Goal: Task Accomplishment & Management: Complete application form

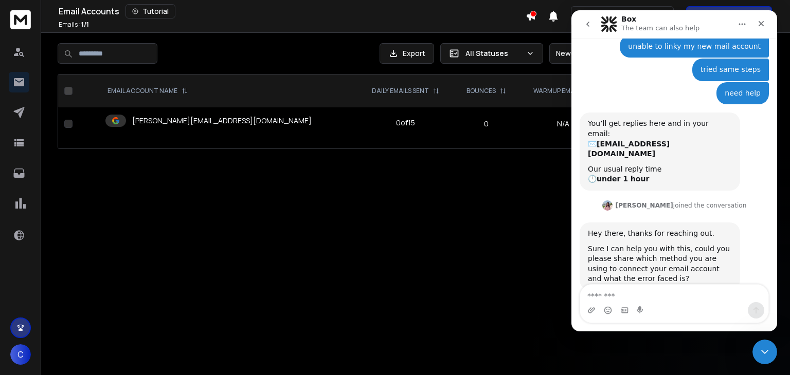
scroll to position [64, 0]
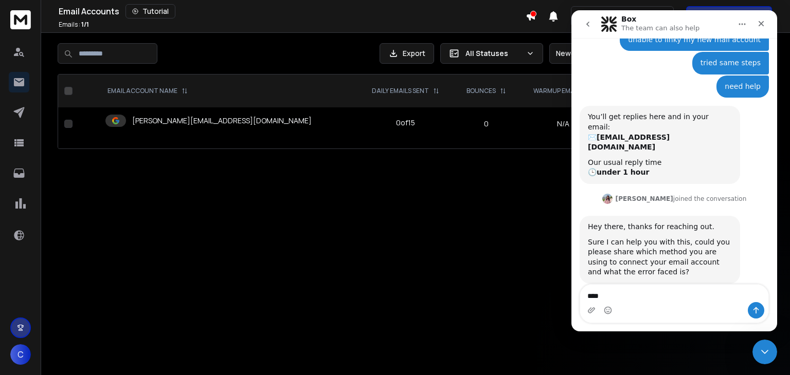
type textarea "*****"
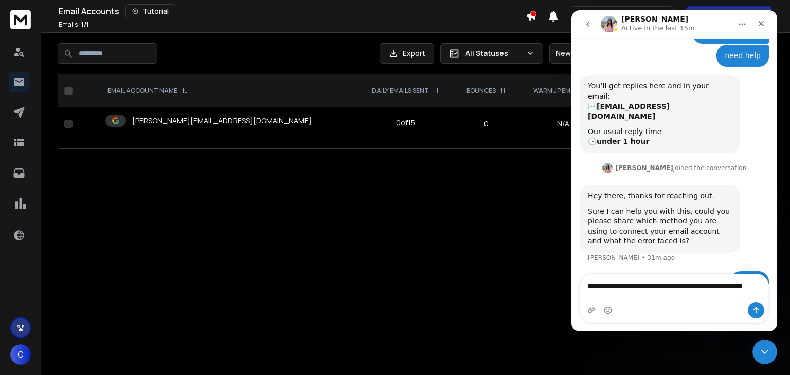
type textarea "**********"
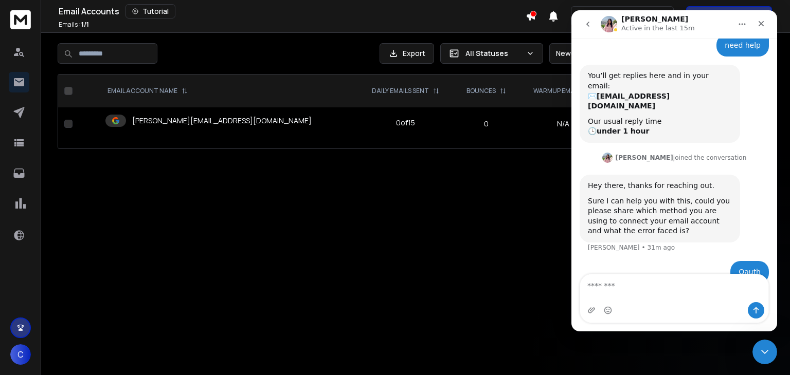
scroll to position [129, 0]
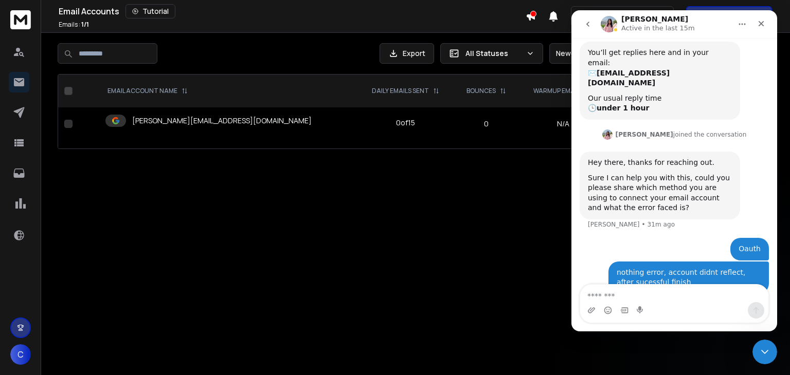
click at [195, 256] on div "ReferralStack Unlock AI-powered affiliate growth Lifetime Deals available! Clai…" at bounding box center [395, 187] width 790 height 375
click at [339, 272] on div "ReferralStack Unlock AI-powered affiliate growth Lifetime Deals available! Clai…" at bounding box center [395, 187] width 790 height 375
click at [431, 220] on div "ReferralStack Unlock AI-powered affiliate growth Lifetime Deals available! Clai…" at bounding box center [395, 187] width 790 height 375
drag, startPoint x: 1360, startPoint y: 324, endPoint x: 582, endPoint y: 221, distance: 785.2
click at [582, 238] on div "Oauth Content • 3m ago" at bounding box center [673, 250] width 189 height 24
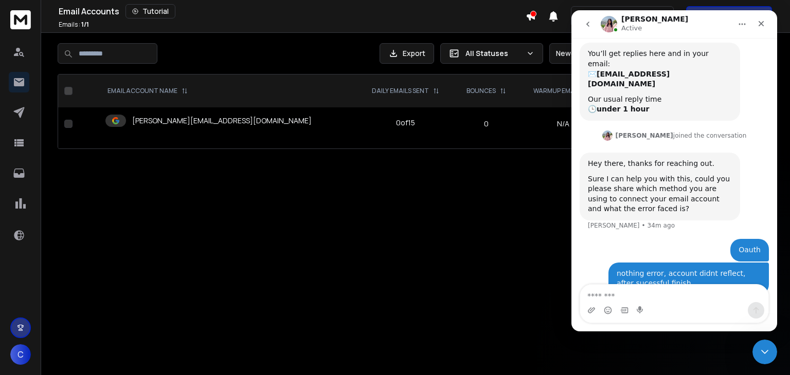
scroll to position [129, 0]
click at [426, 266] on div "ReferralStack Unlock AI-powered affiliate growth Lifetime Deals available! Clai…" at bounding box center [395, 187] width 790 height 375
click at [742, 27] on icon "Home" at bounding box center [742, 24] width 8 height 8
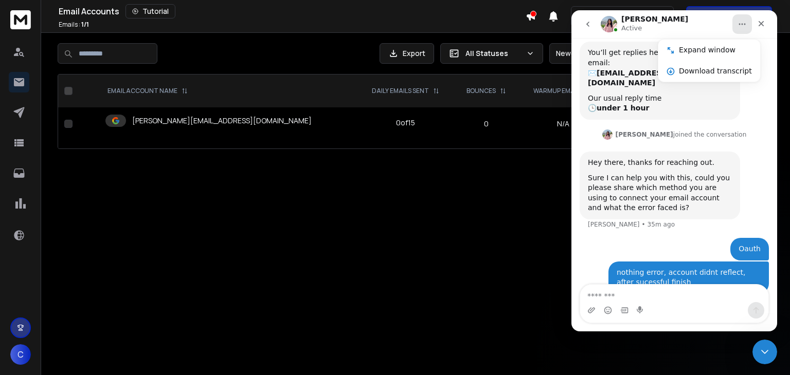
click at [492, 239] on div "ReferralStack Unlock AI-powered affiliate growth Lifetime Deals available! Clai…" at bounding box center [395, 187] width 790 height 375
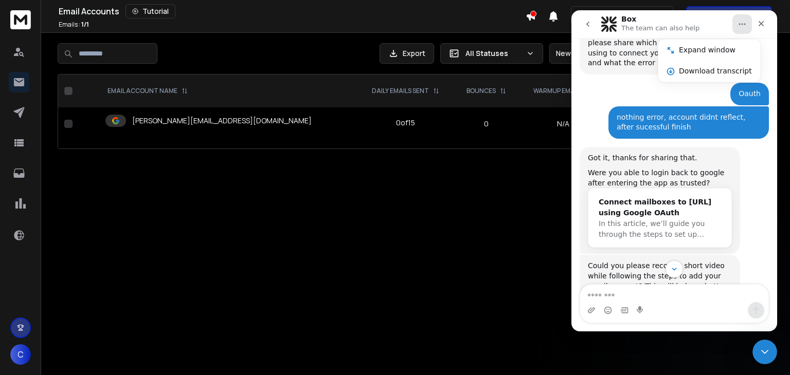
scroll to position [318, 0]
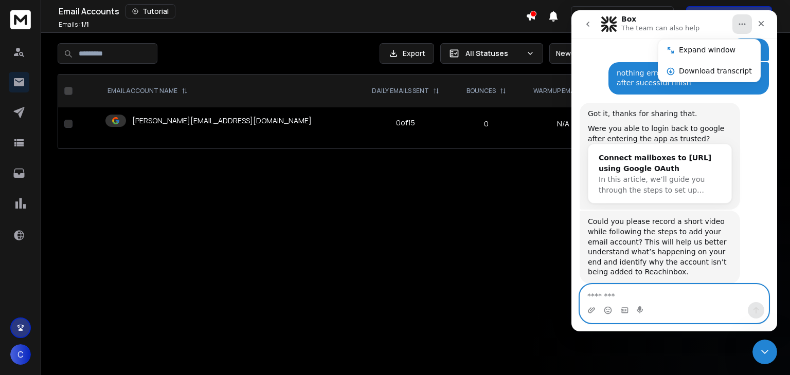
click at [620, 292] on textarea "Message…" at bounding box center [674, 293] width 188 height 17
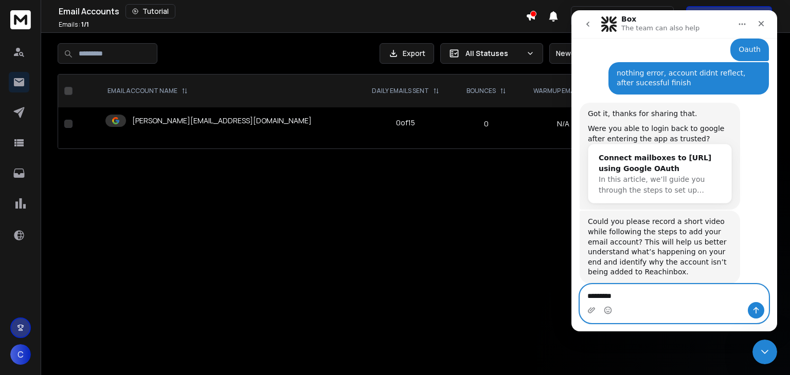
type textarea "*******"
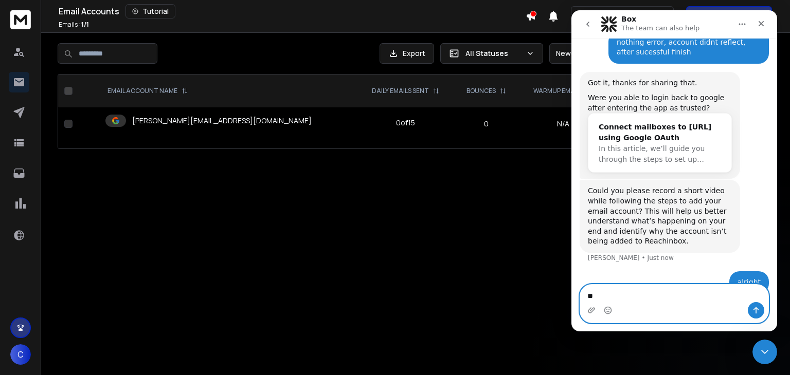
type textarea "*"
type textarea "**********"
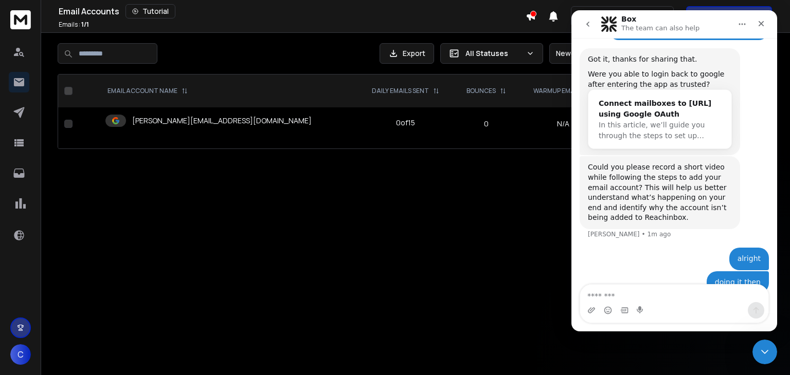
click at [410, 301] on div "ReferralStack Unlock AI-powered affiliate growth Lifetime Deals available! Clai…" at bounding box center [395, 187] width 790 height 375
click at [465, 223] on div "ReferralStack Unlock AI-powered affiliate growth Lifetime Deals available! Clai…" at bounding box center [395, 187] width 790 height 375
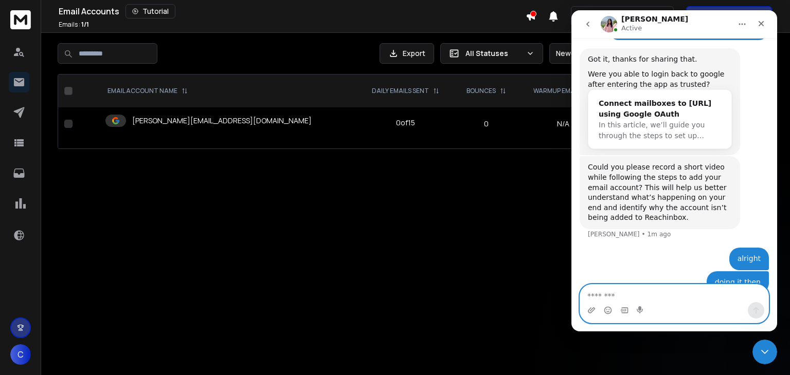
click at [596, 297] on textarea "Message…" at bounding box center [674, 293] width 188 height 17
type textarea "**********"
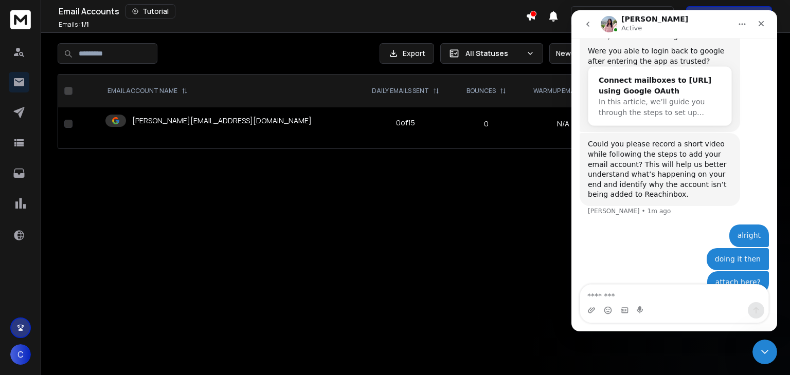
click at [496, 268] on div "ReferralStack Unlock AI-powered affiliate growth Lifetime Deals available! Clai…" at bounding box center [395, 187] width 790 height 375
click at [584, 26] on icon "go back" at bounding box center [588, 24] width 8 height 8
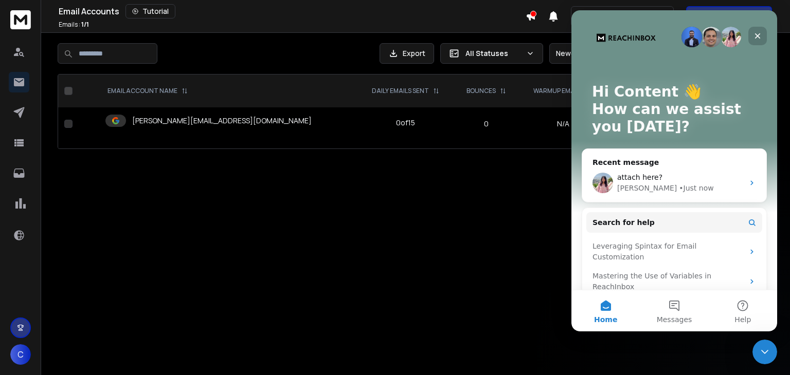
click at [755, 39] on icon "Close" at bounding box center [757, 36] width 8 height 8
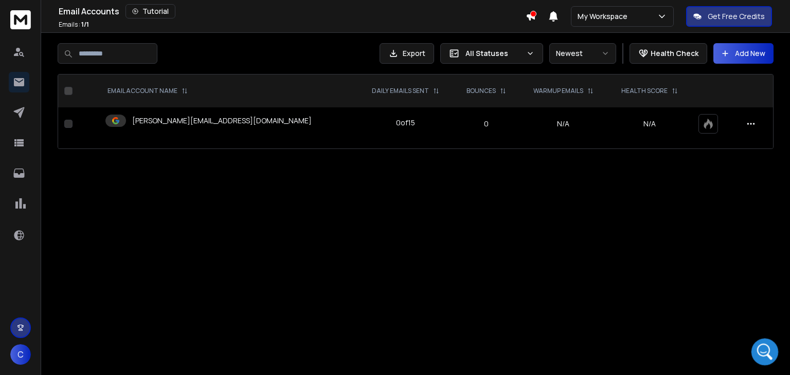
click at [762, 353] on icon "Open Intercom Messenger" at bounding box center [763, 350] width 17 height 17
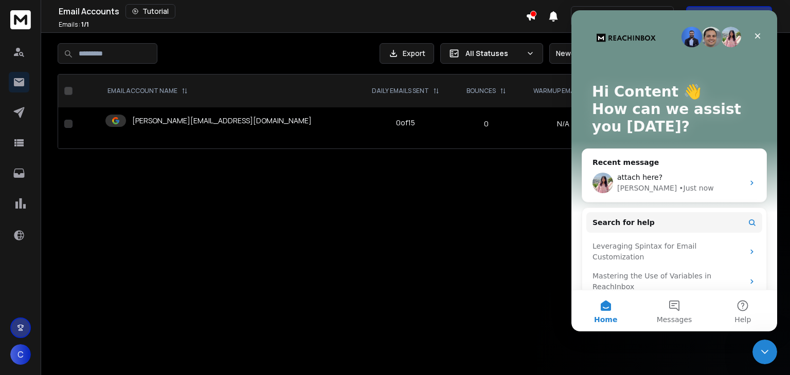
click at [491, 301] on div "ReferralStack Unlock AI-powered affiliate growth Lifetime Deals available! Clai…" at bounding box center [395, 187] width 790 height 375
click at [759, 35] on icon "Close" at bounding box center [757, 36] width 8 height 8
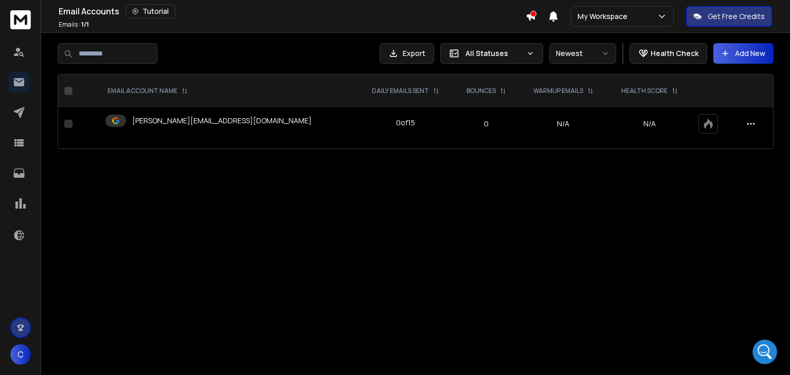
drag, startPoint x: 621, startPoint y: 248, endPoint x: 641, endPoint y: 181, distance: 69.8
click at [621, 244] on div "ReferralStack Unlock AI-powered affiliate growth Lifetime Deals available! Clai…" at bounding box center [395, 187] width 790 height 375
click at [742, 56] on button "Add New" at bounding box center [743, 53] width 60 height 21
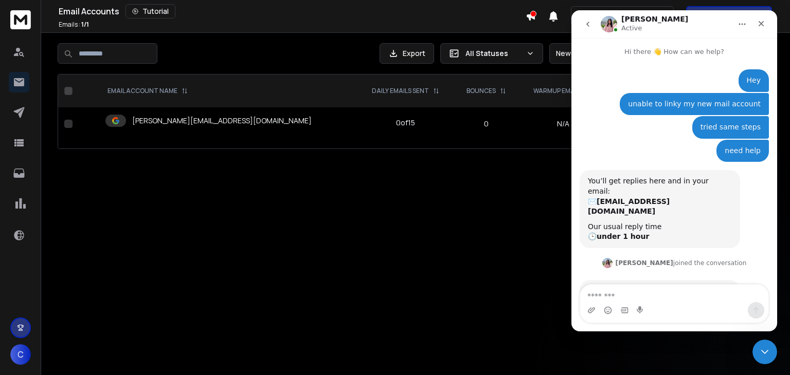
scroll to position [395, 0]
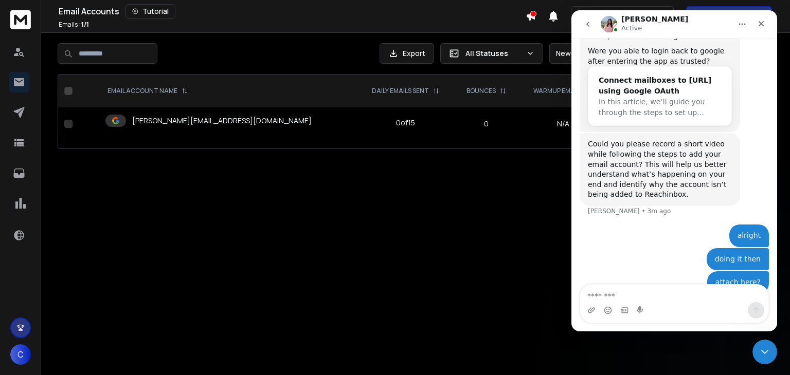
click at [454, 220] on div "ReferralStack Unlock AI-powered affiliate growth Lifetime Deals available! Clai…" at bounding box center [395, 187] width 790 height 375
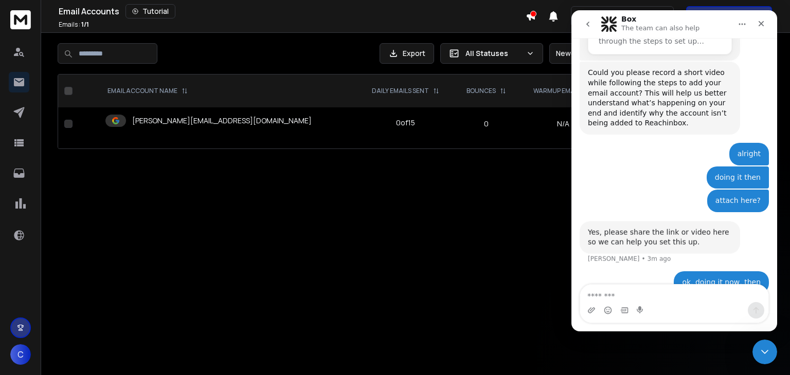
scroll to position [467, 0]
click at [761, 25] on icon "Close" at bounding box center [761, 24] width 8 height 8
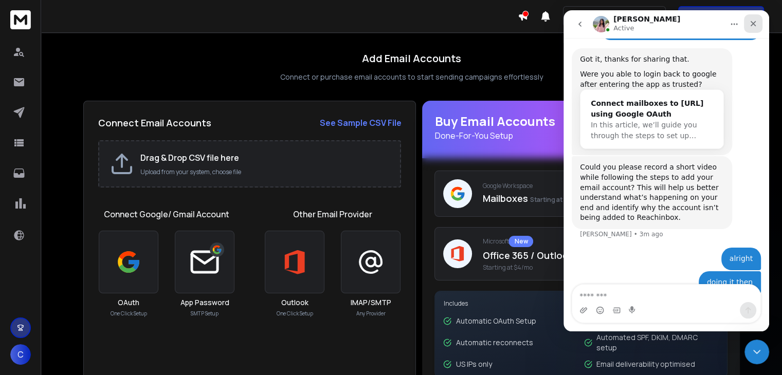
scroll to position [395, 0]
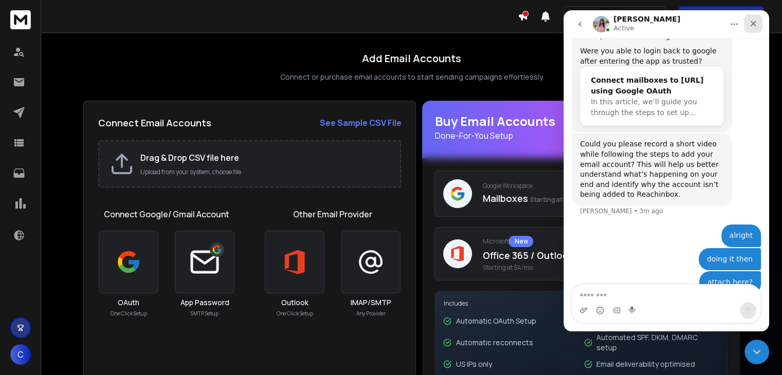
click at [751, 22] on icon "Close" at bounding box center [754, 24] width 6 height 6
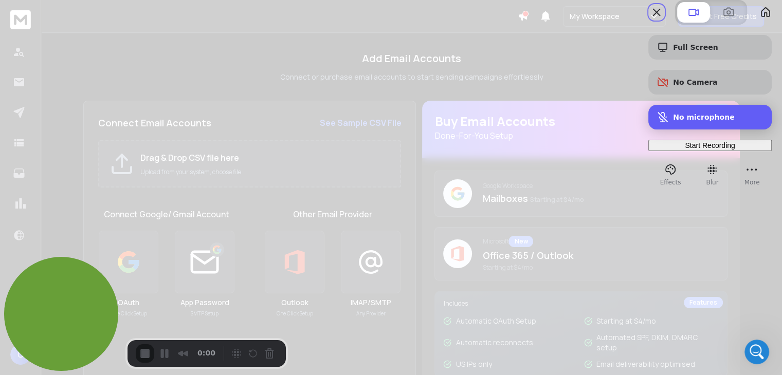
click at [658, 123] on div "Microphone options" at bounding box center [665, 117] width 16 height 12
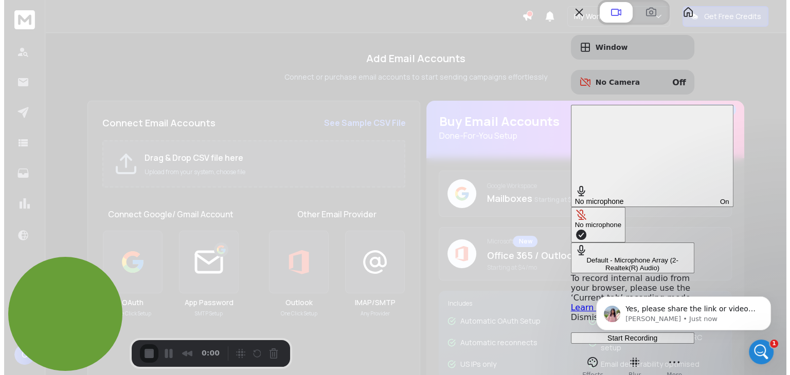
scroll to position [436, 0]
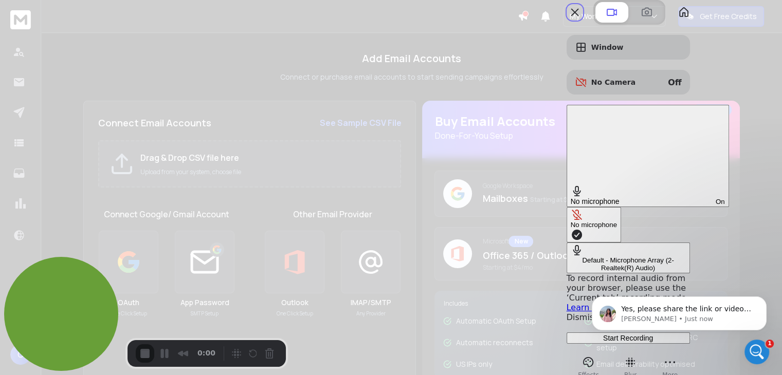
click at [725, 198] on span "On" at bounding box center [720, 202] width 9 height 8
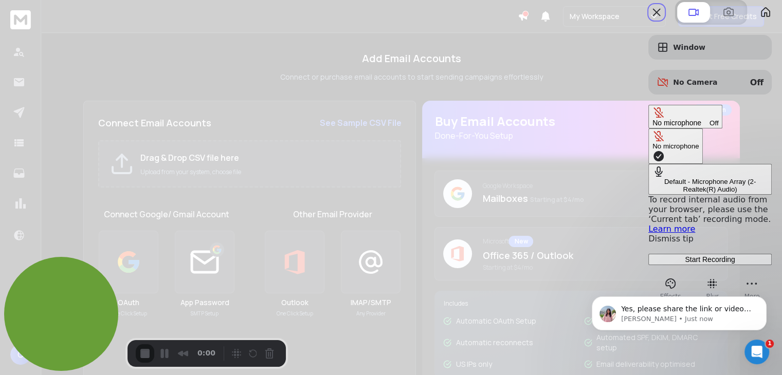
click at [695, 256] on span "Start Recording" at bounding box center [710, 260] width 50 height 8
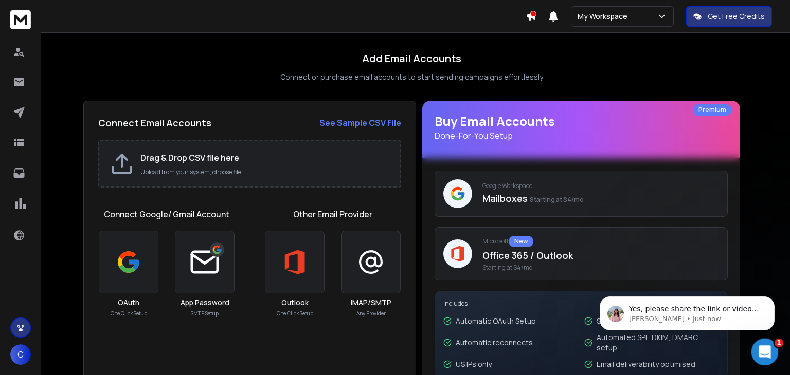
click at [761, 350] on icon "Open Intercom Messenger" at bounding box center [763, 350] width 17 height 17
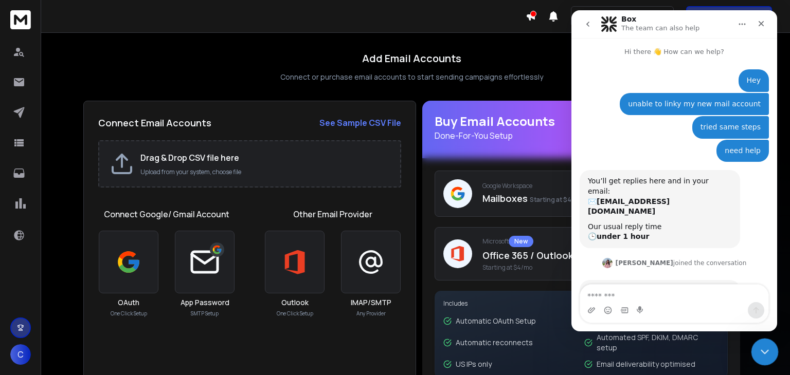
click at [761, 350] on icon "Close Intercom Messenger" at bounding box center [762, 351] width 7 height 4
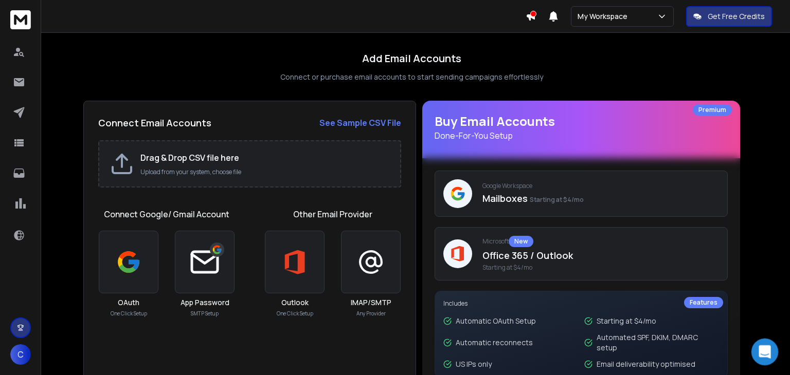
scroll to position [453, 0]
click at [761, 350] on icon "Open Intercom Messenger" at bounding box center [763, 350] width 17 height 17
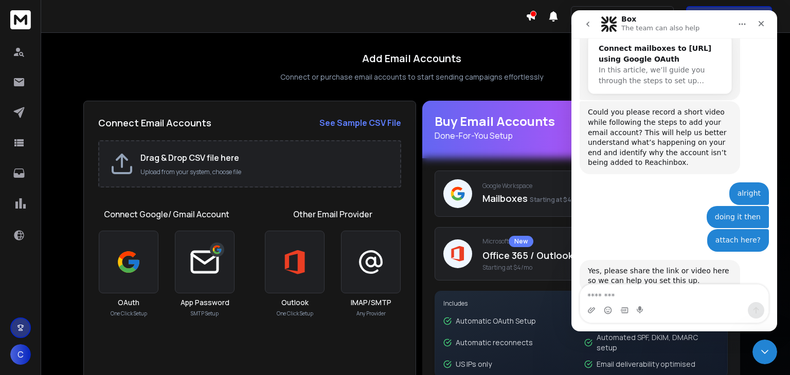
scroll to position [436, 0]
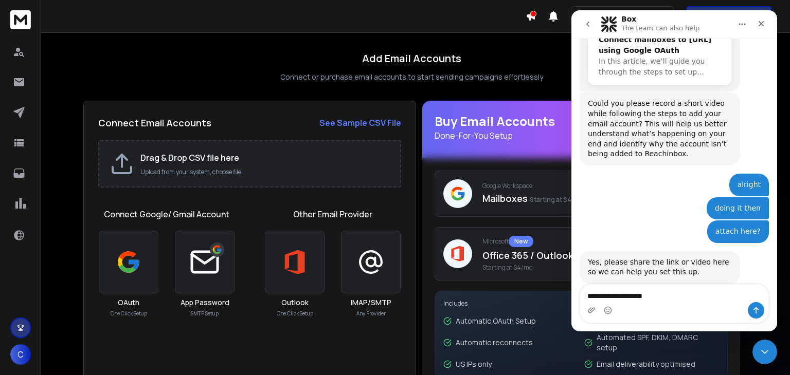
type textarea "**********"
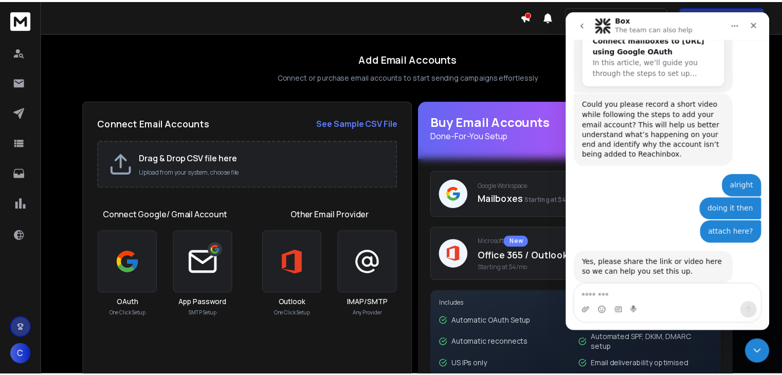
scroll to position [467, 0]
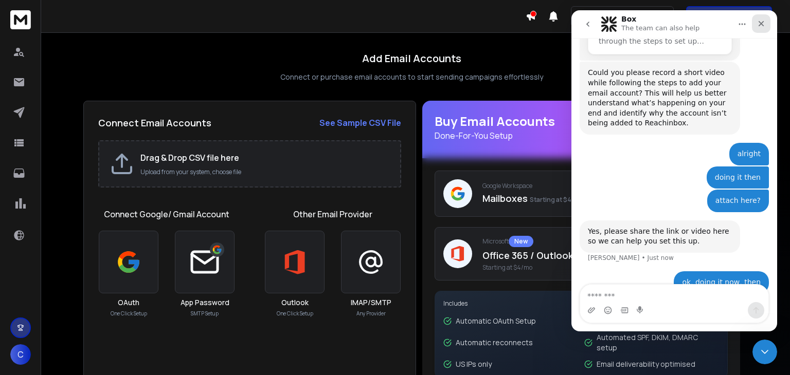
click at [761, 26] on icon "Close" at bounding box center [761, 24] width 8 height 8
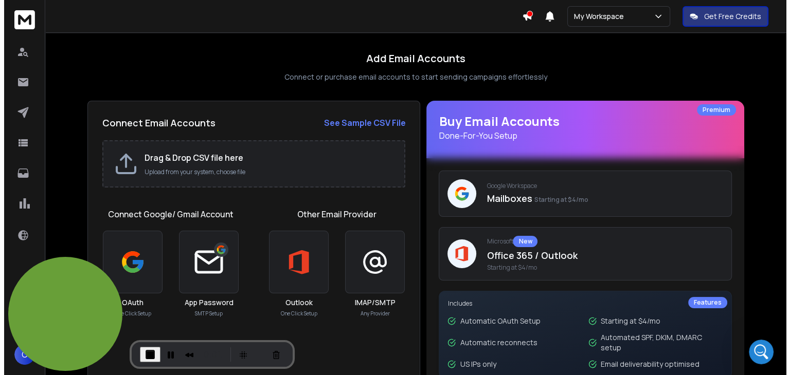
scroll to position [25, 0]
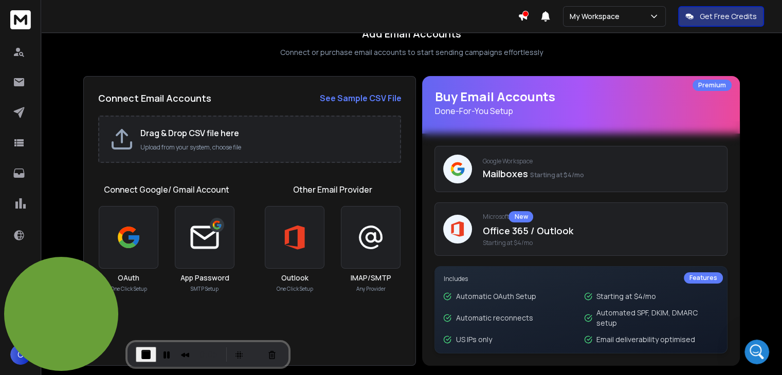
click at [140, 244] on icon at bounding box center [129, 237] width 26 height 31
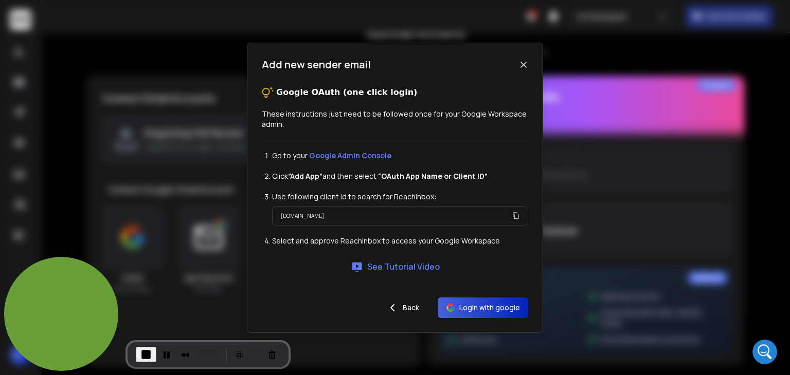
click at [358, 157] on link "Google Admin Console" at bounding box center [350, 156] width 82 height 10
click at [517, 215] on icon at bounding box center [515, 215] width 7 height 7
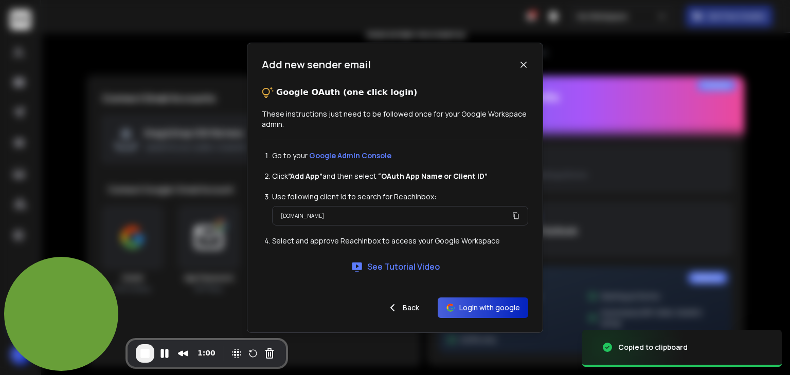
click at [481, 310] on button "Login with google" at bounding box center [483, 308] width 90 height 21
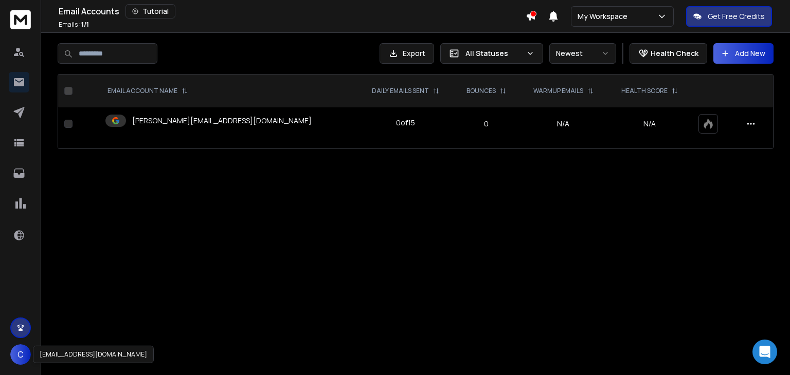
click at [28, 348] on span "C" at bounding box center [20, 354] width 21 height 21
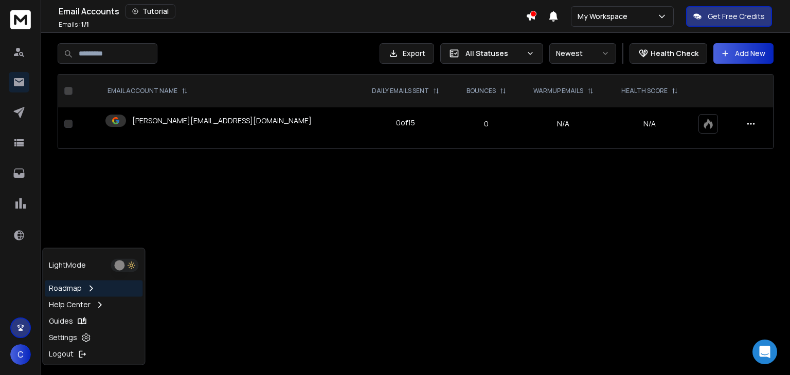
click at [23, 24] on icon at bounding box center [20, 19] width 21 height 19
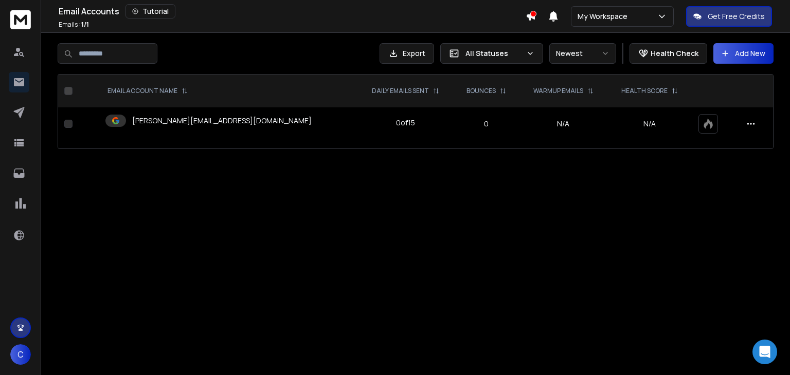
click at [88, 25] on span "1 / 1" at bounding box center [85, 24] width 8 height 9
click at [535, 18] on icon at bounding box center [530, 16] width 8 height 8
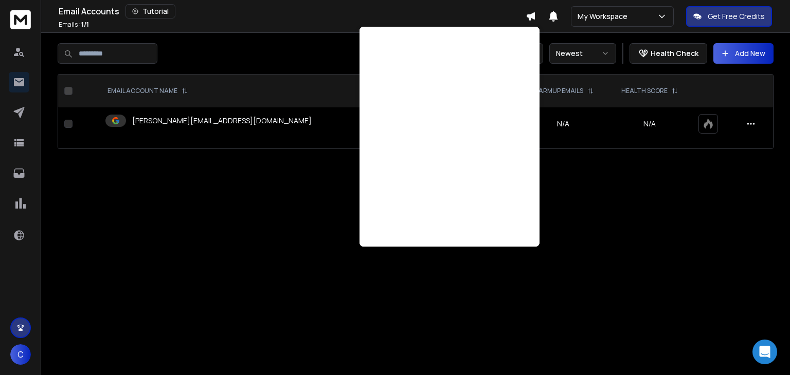
click at [611, 216] on div "ReferralStack Unlock AI-powered affiliate growth Lifetime Deals available! Clai…" at bounding box center [395, 187] width 790 height 375
